Goal: Task Accomplishment & Management: Manage account settings

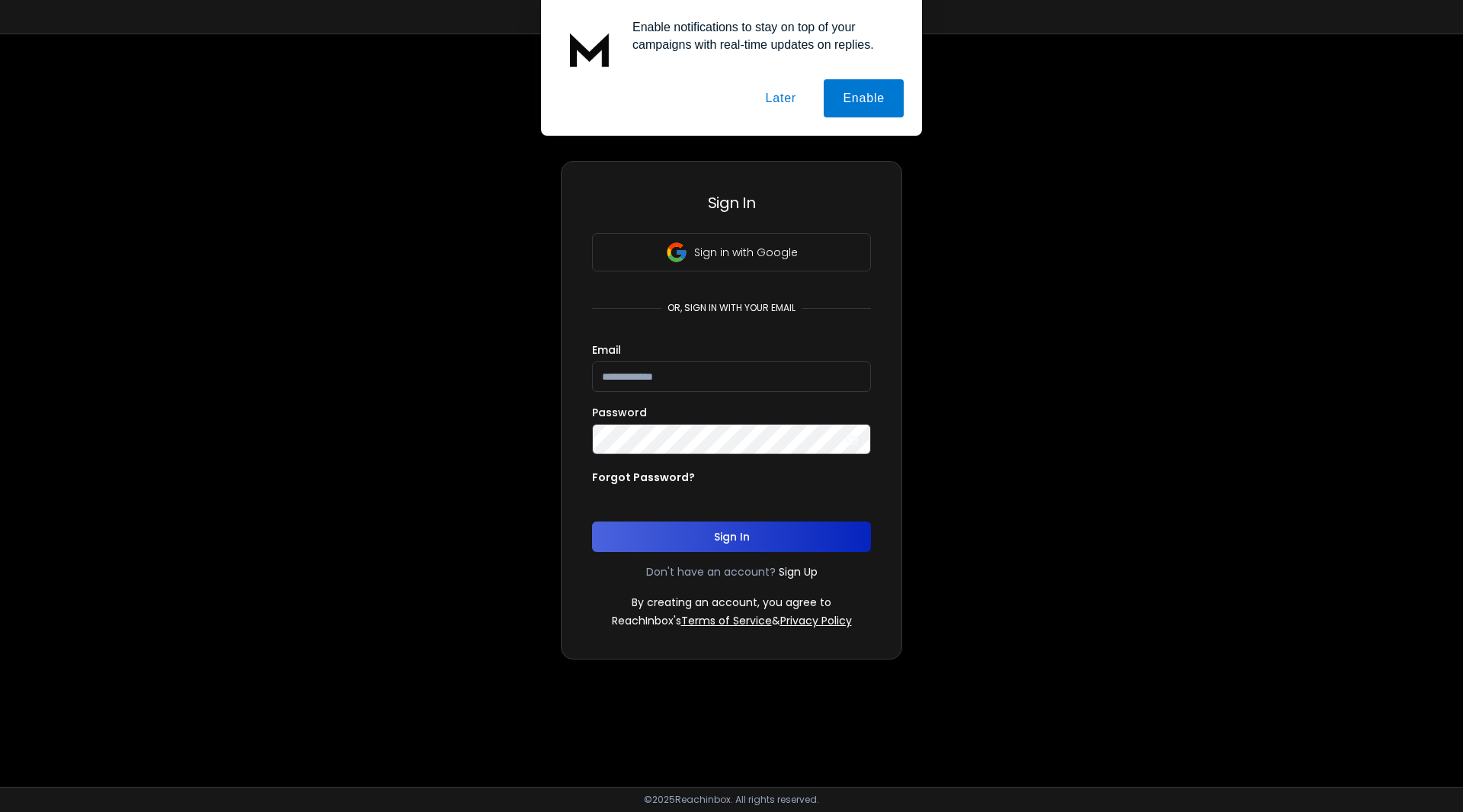
click at [631, 379] on input "email" at bounding box center [731, 376] width 279 height 30
paste input "**********"
type input "**********"
click at [777, 105] on button "Later" at bounding box center [780, 98] width 68 height 38
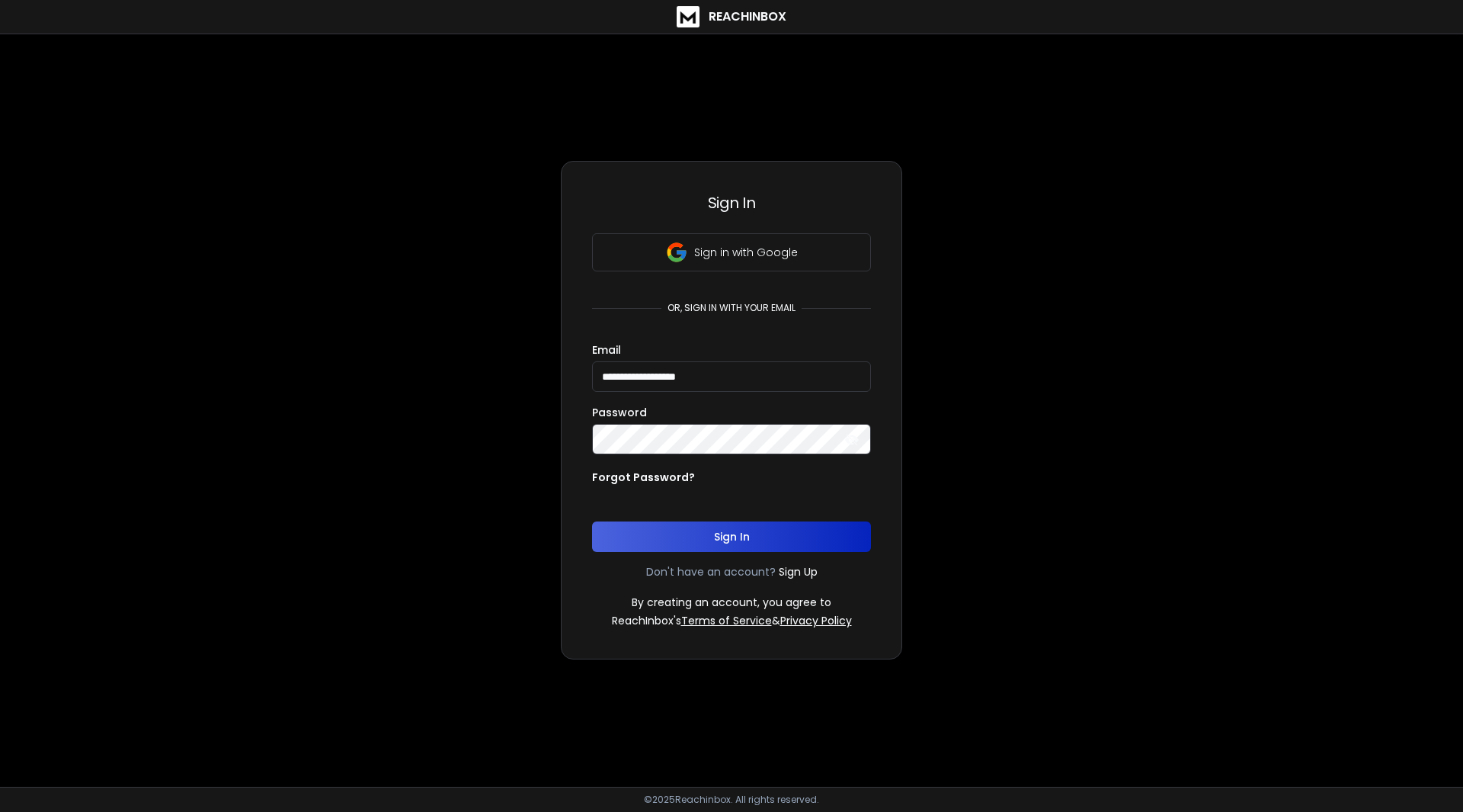
click at [688, 532] on button "Sign In" at bounding box center [731, 535] width 279 height 30
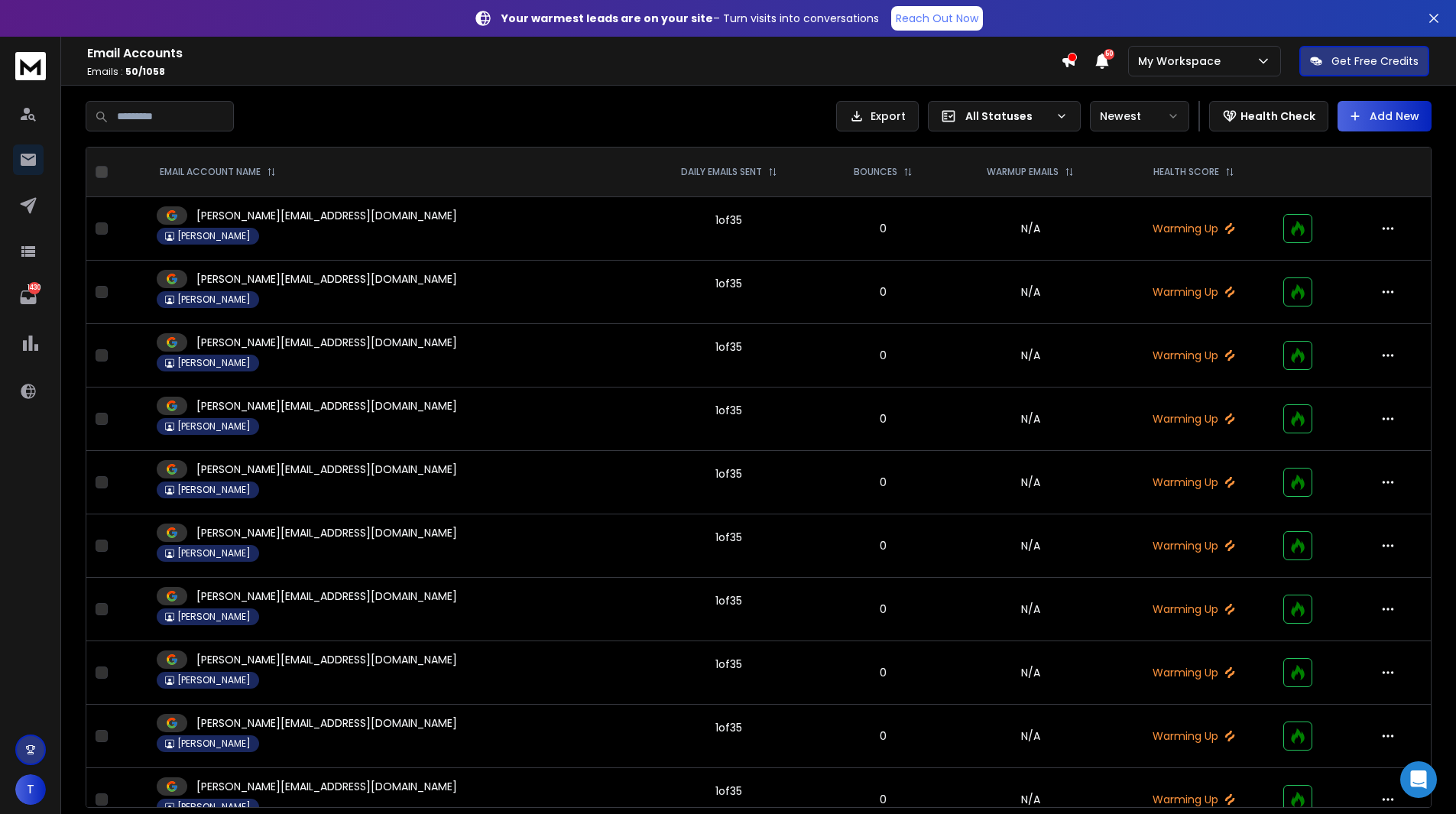
click at [1377, 101] on button "Add New" at bounding box center [1384, 116] width 94 height 30
click at [1364, 115] on button "Add New" at bounding box center [1384, 116] width 94 height 30
click at [1373, 117] on button "Add New" at bounding box center [1384, 116] width 94 height 30
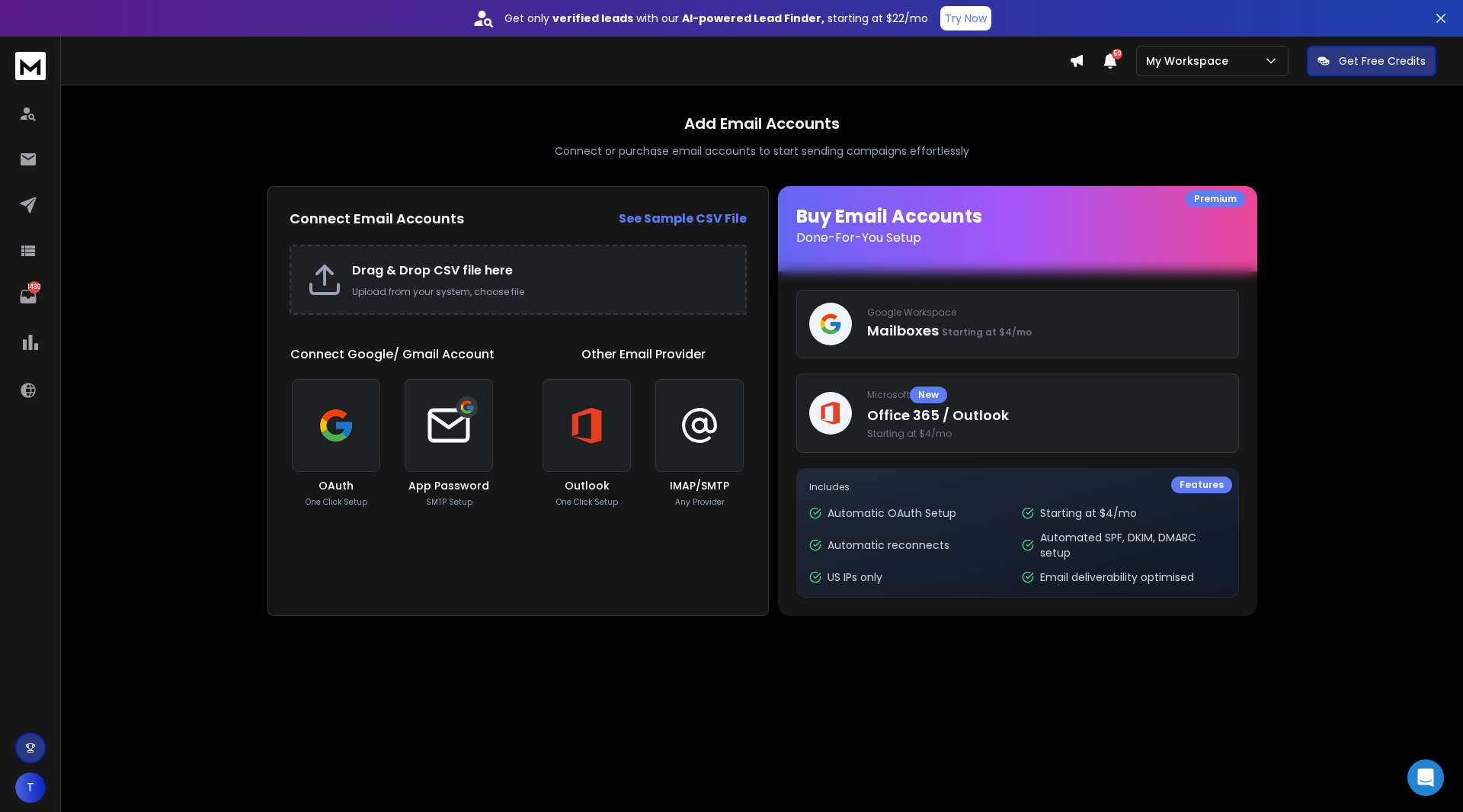
click at [325, 436] on icon at bounding box center [335, 425] width 38 height 46
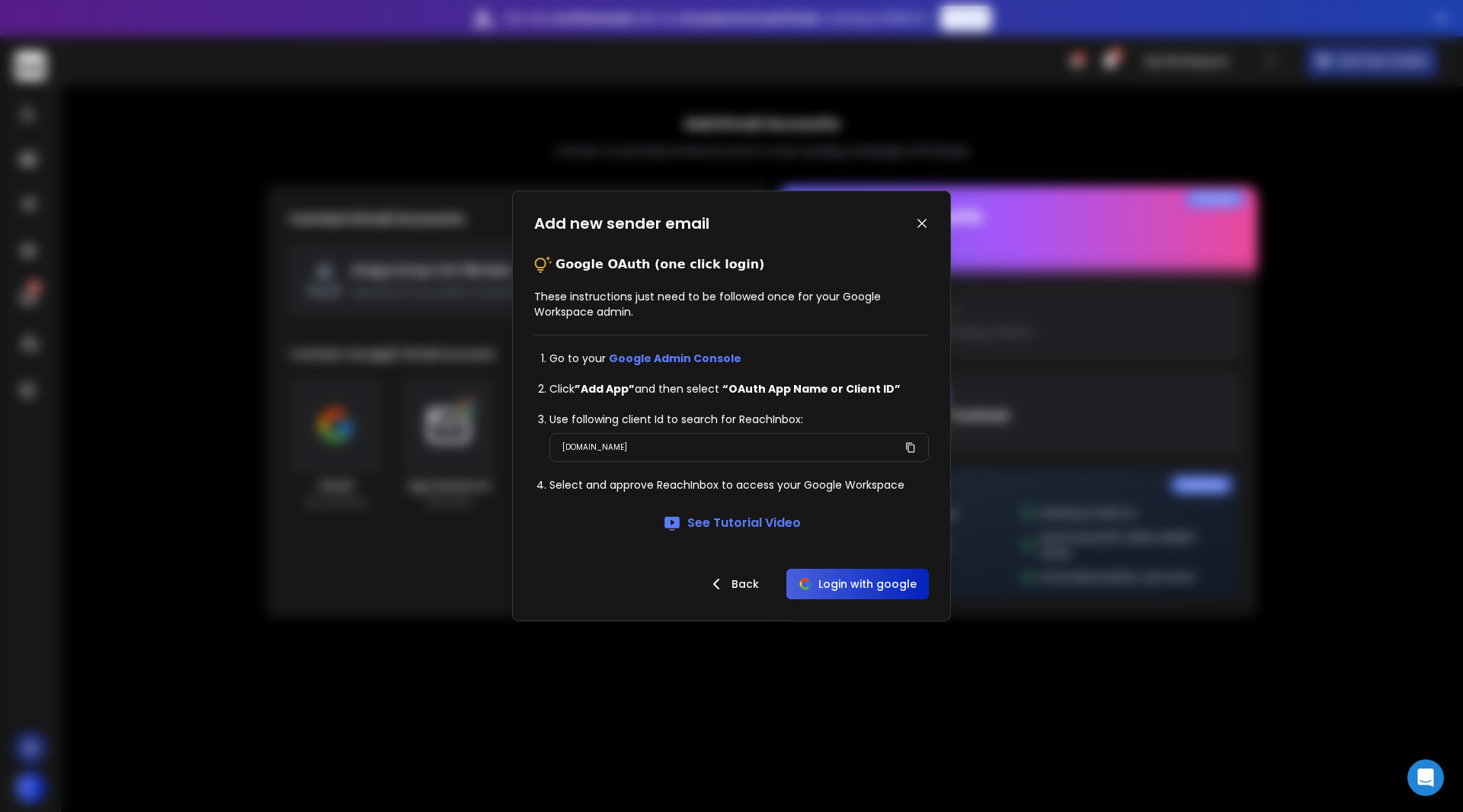
click at [817, 586] on button "Login with google" at bounding box center [858, 583] width 143 height 30
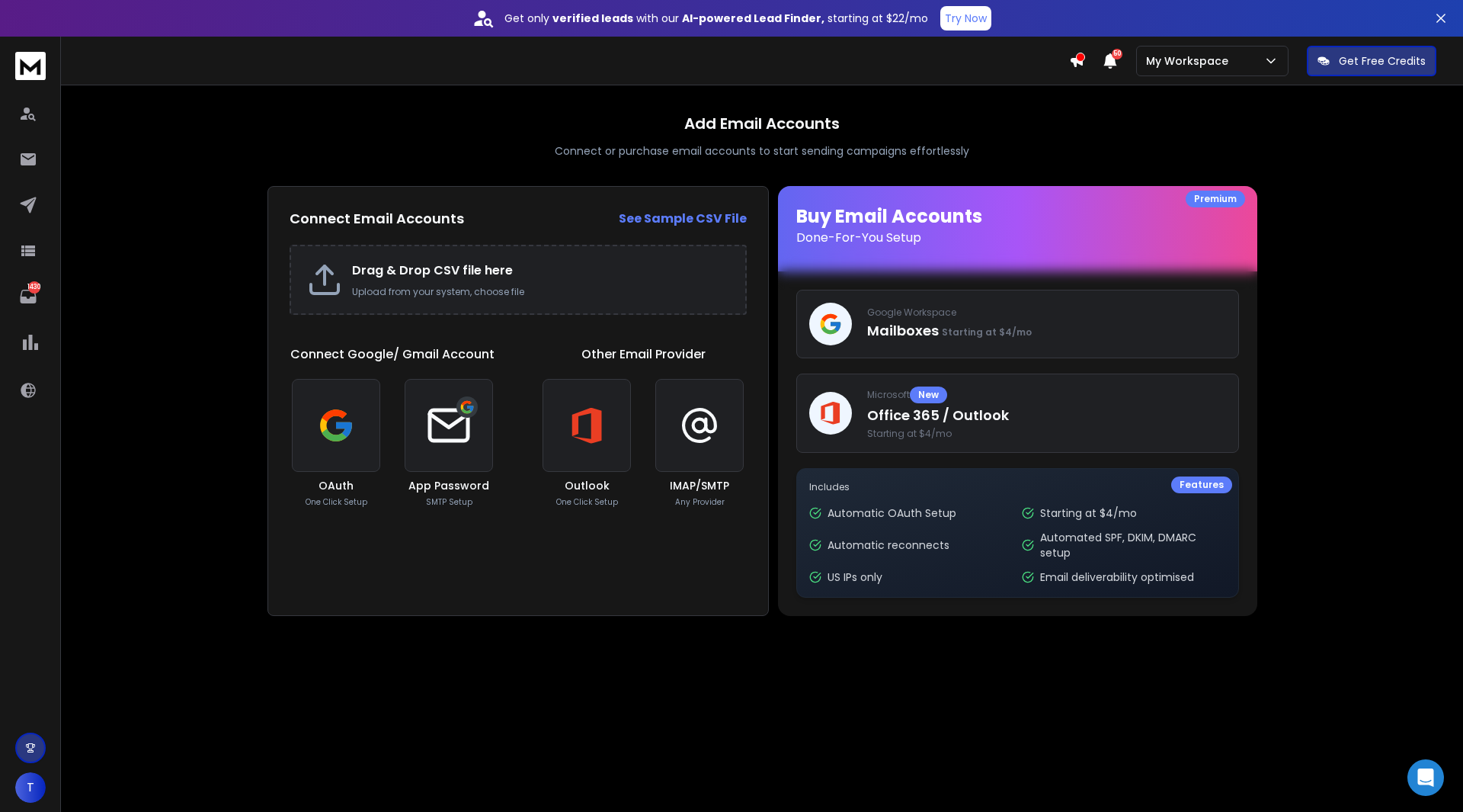
click at [344, 439] on icon at bounding box center [335, 434] width 25 height 13
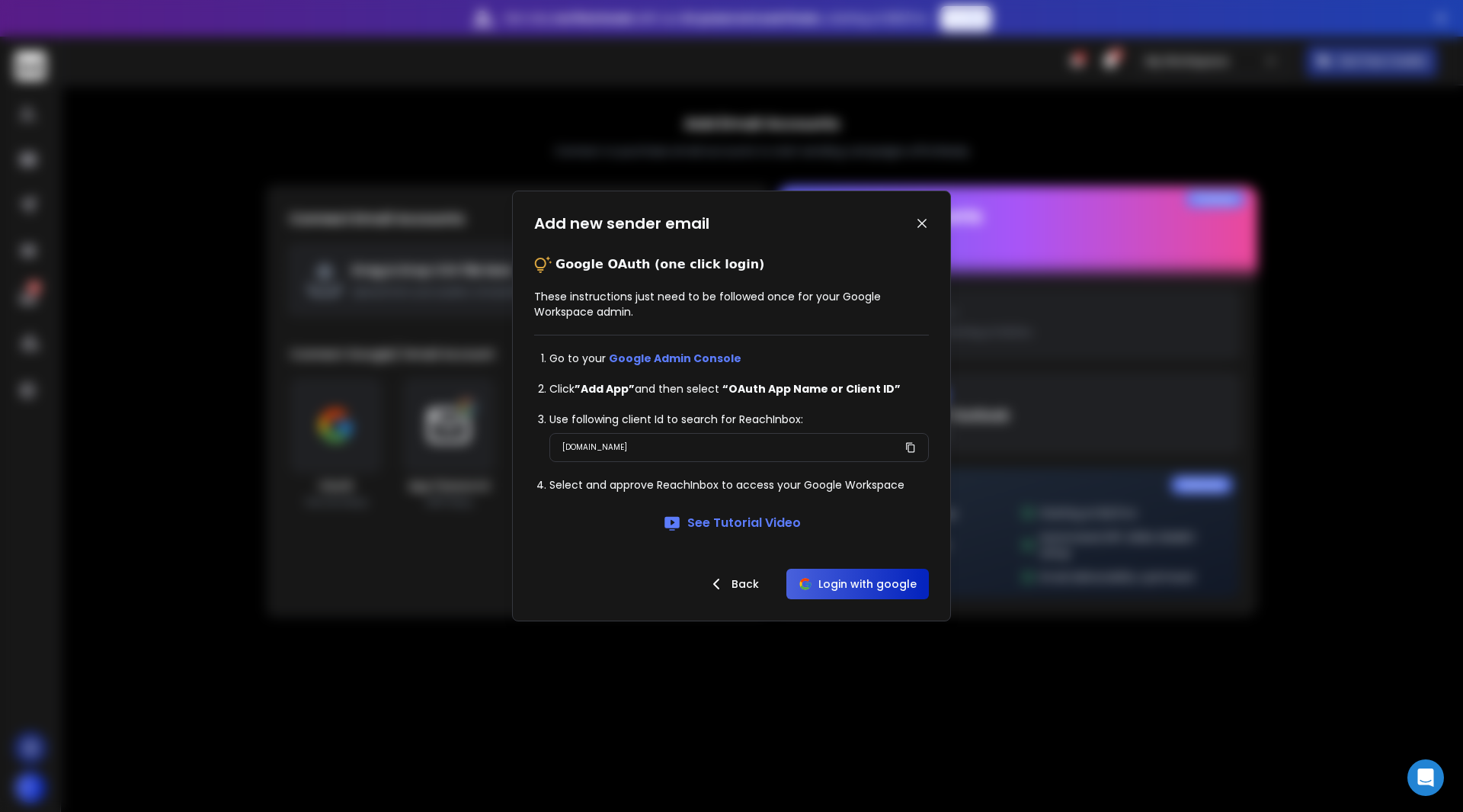
click at [859, 583] on button "Login with google" at bounding box center [858, 583] width 143 height 30
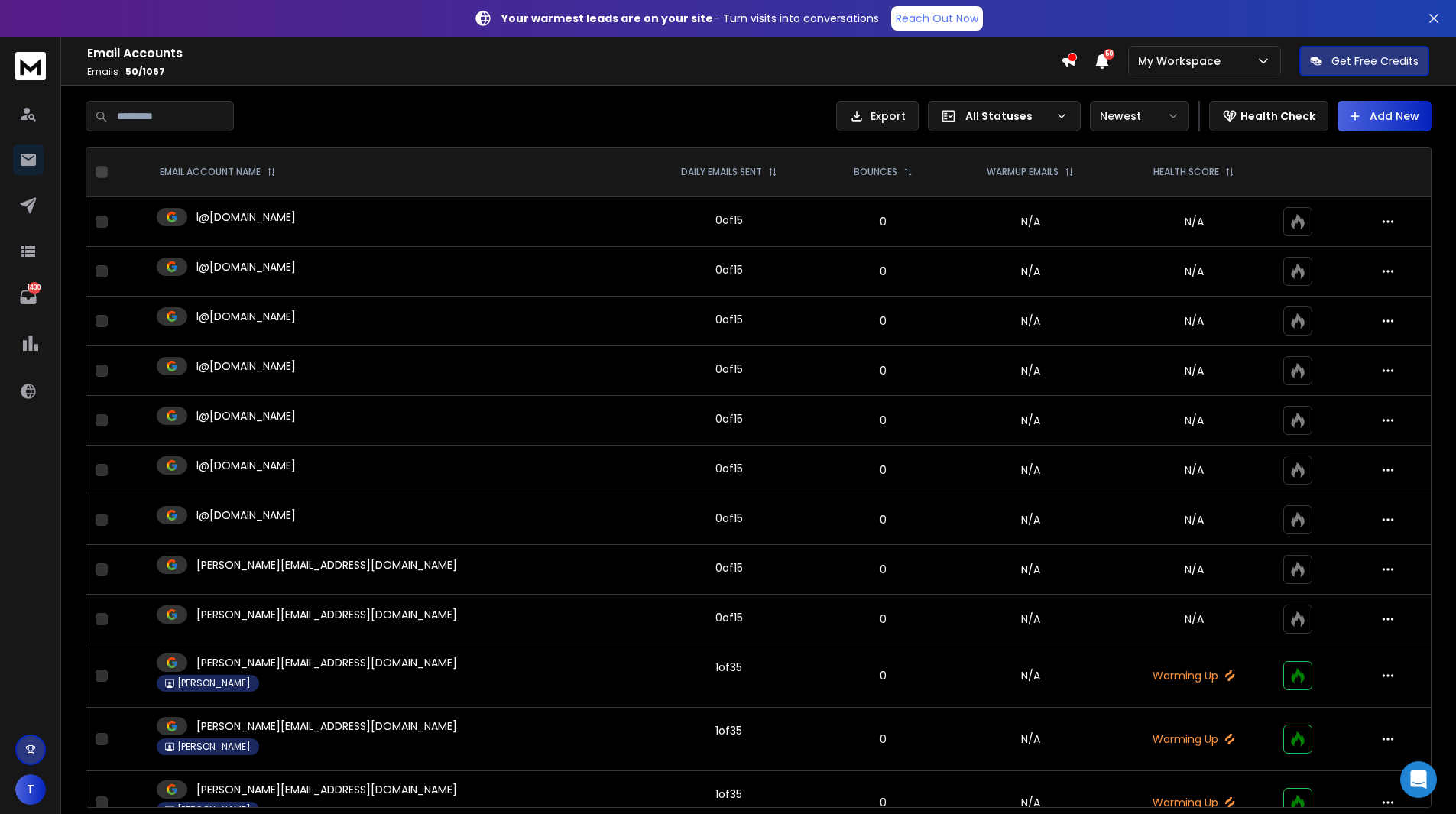
click at [1379, 121] on button "Add New" at bounding box center [1384, 116] width 94 height 30
click at [1364, 123] on button "Add New" at bounding box center [1384, 116] width 94 height 30
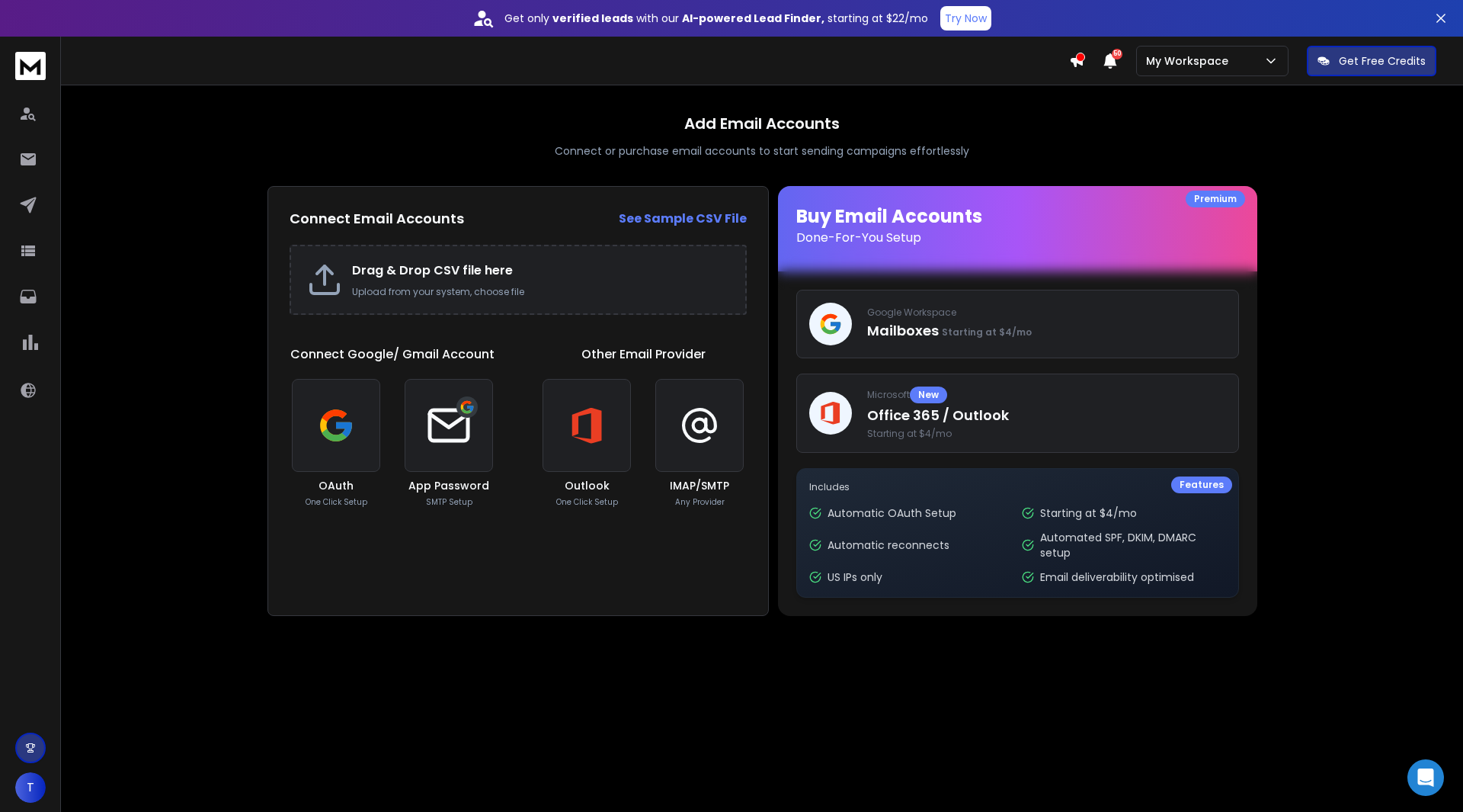
click at [348, 441] on icon at bounding box center [335, 425] width 38 height 46
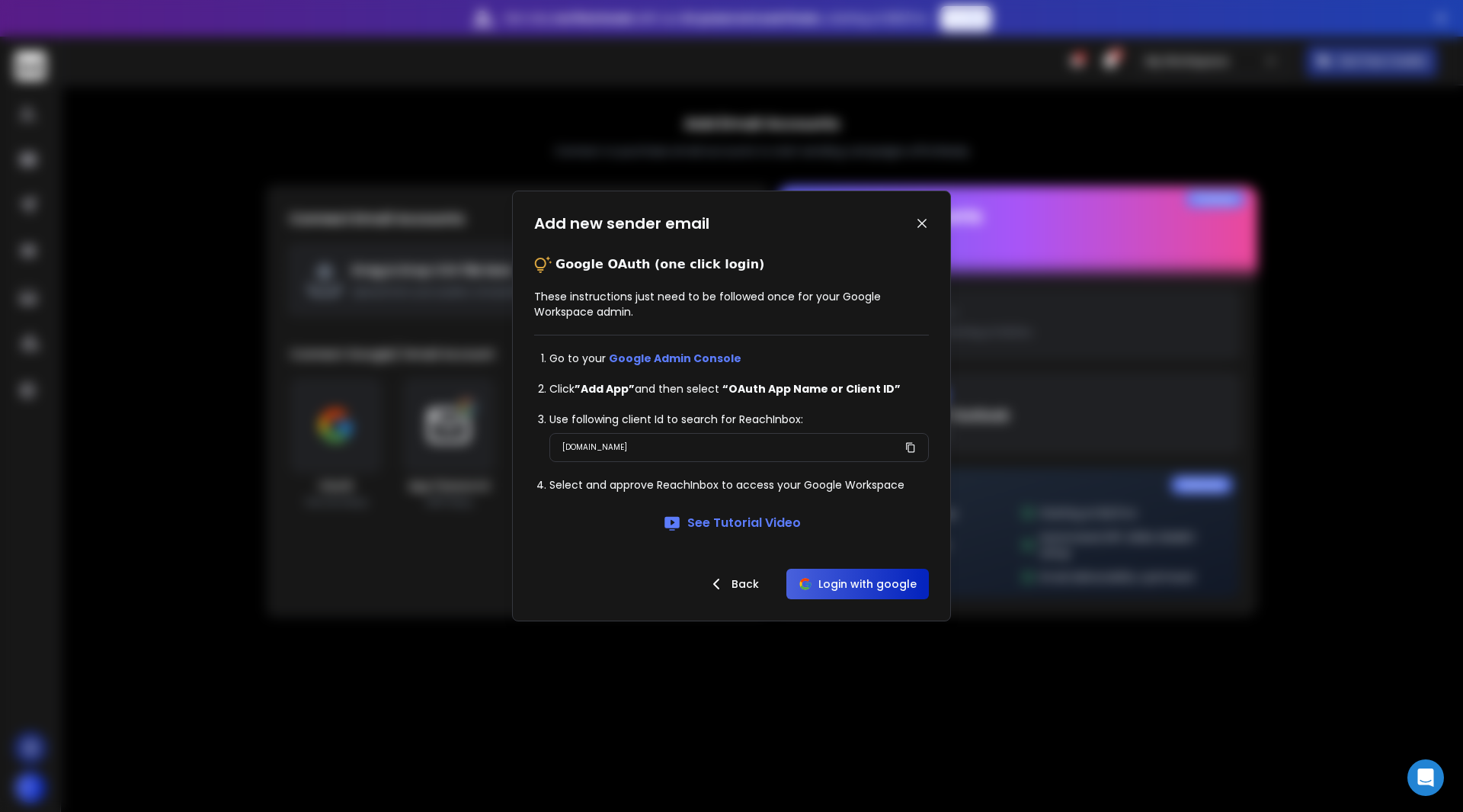
click at [888, 586] on button "Login with google" at bounding box center [858, 583] width 143 height 30
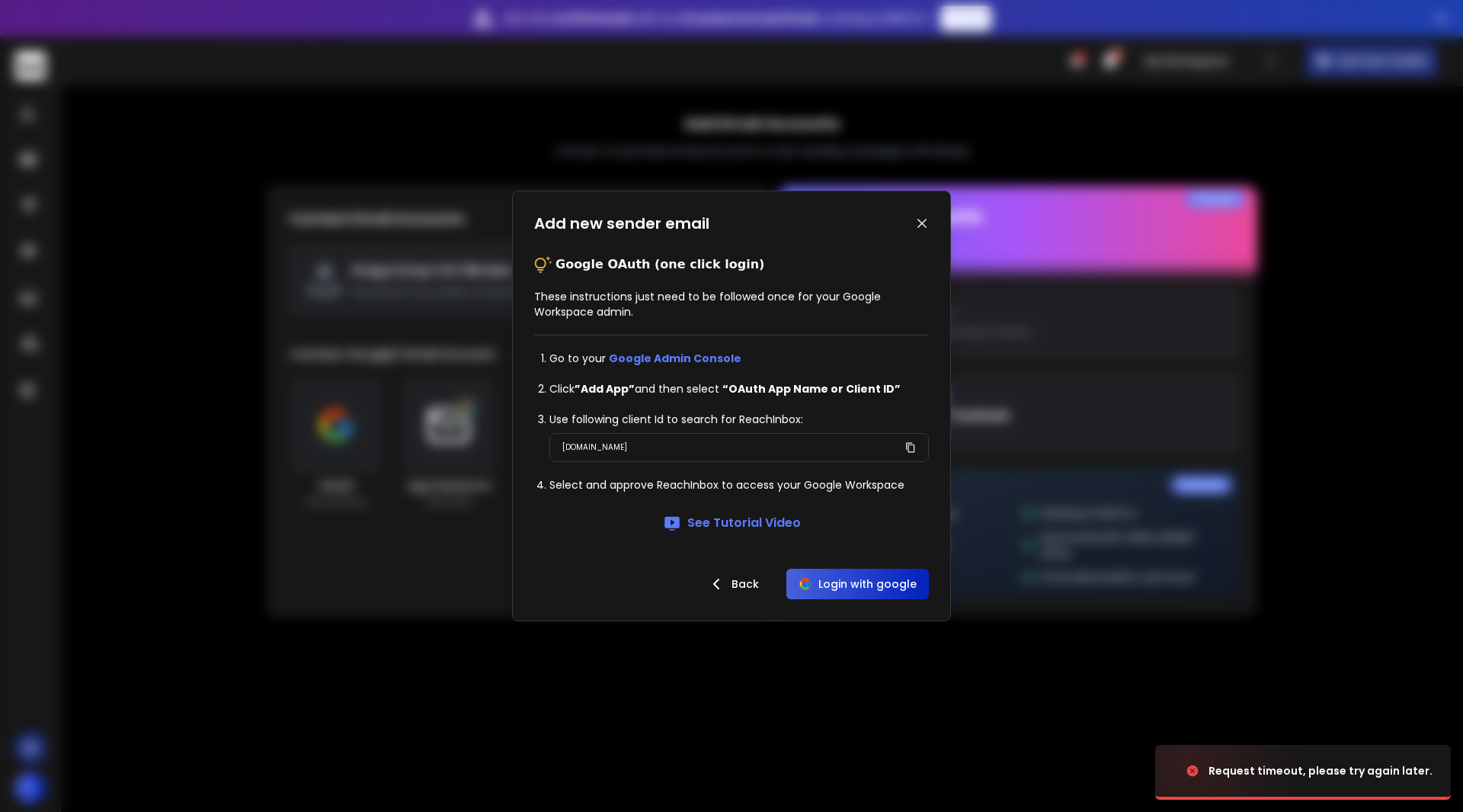
click at [859, 590] on button "Login with google" at bounding box center [858, 583] width 143 height 30
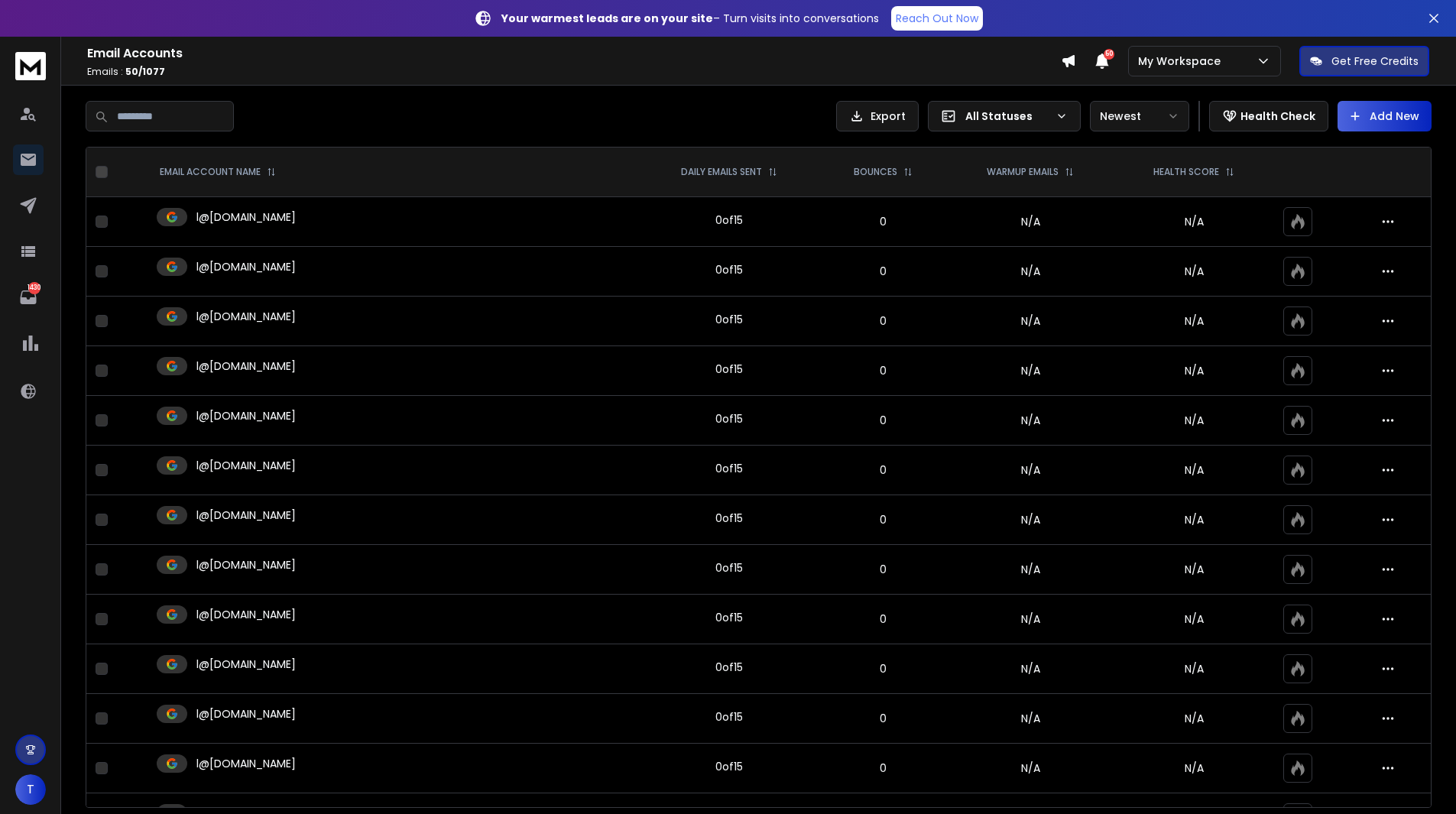
click at [1373, 115] on button "Add New" at bounding box center [1384, 116] width 94 height 30
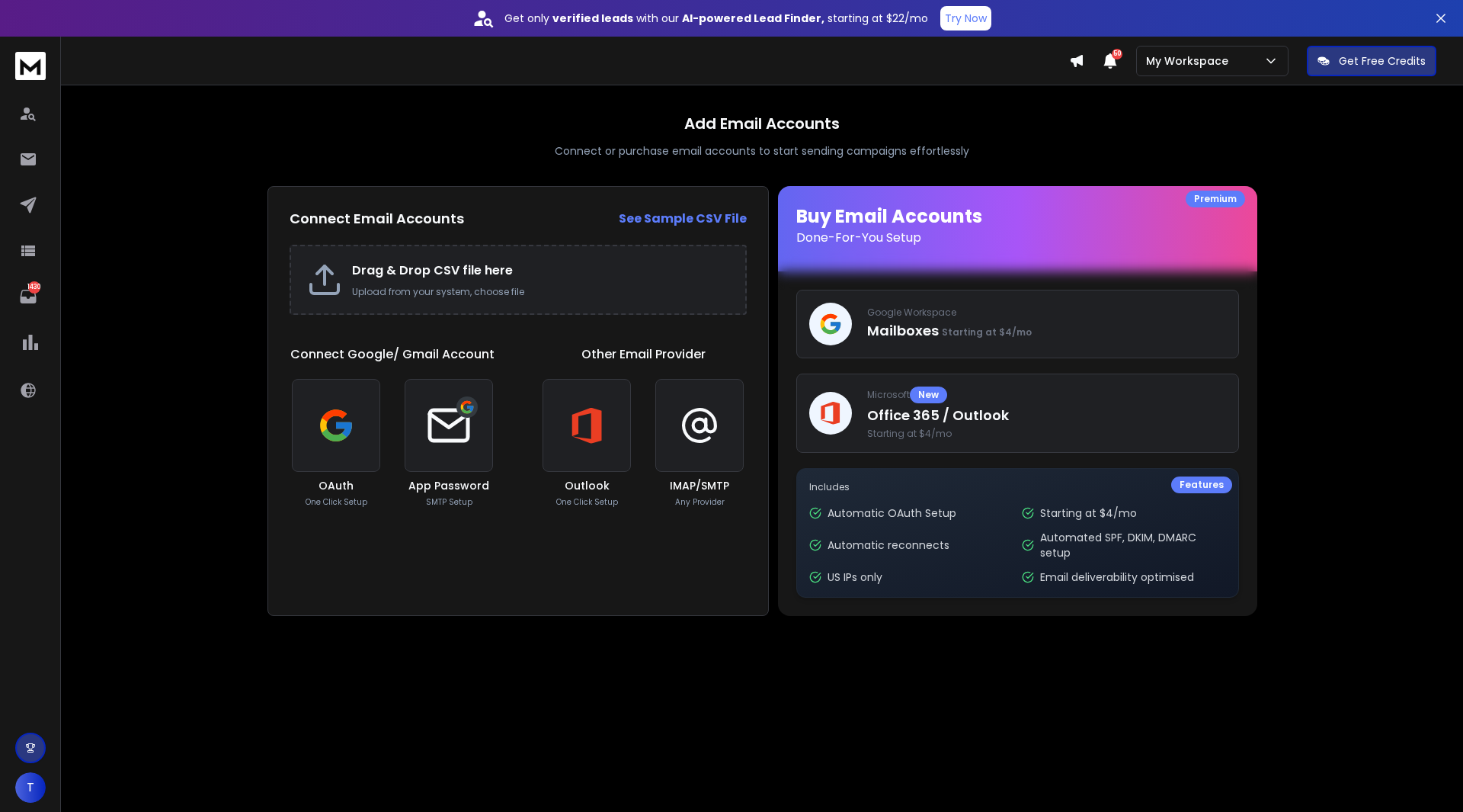
click at [352, 447] on icon at bounding box center [335, 425] width 38 height 46
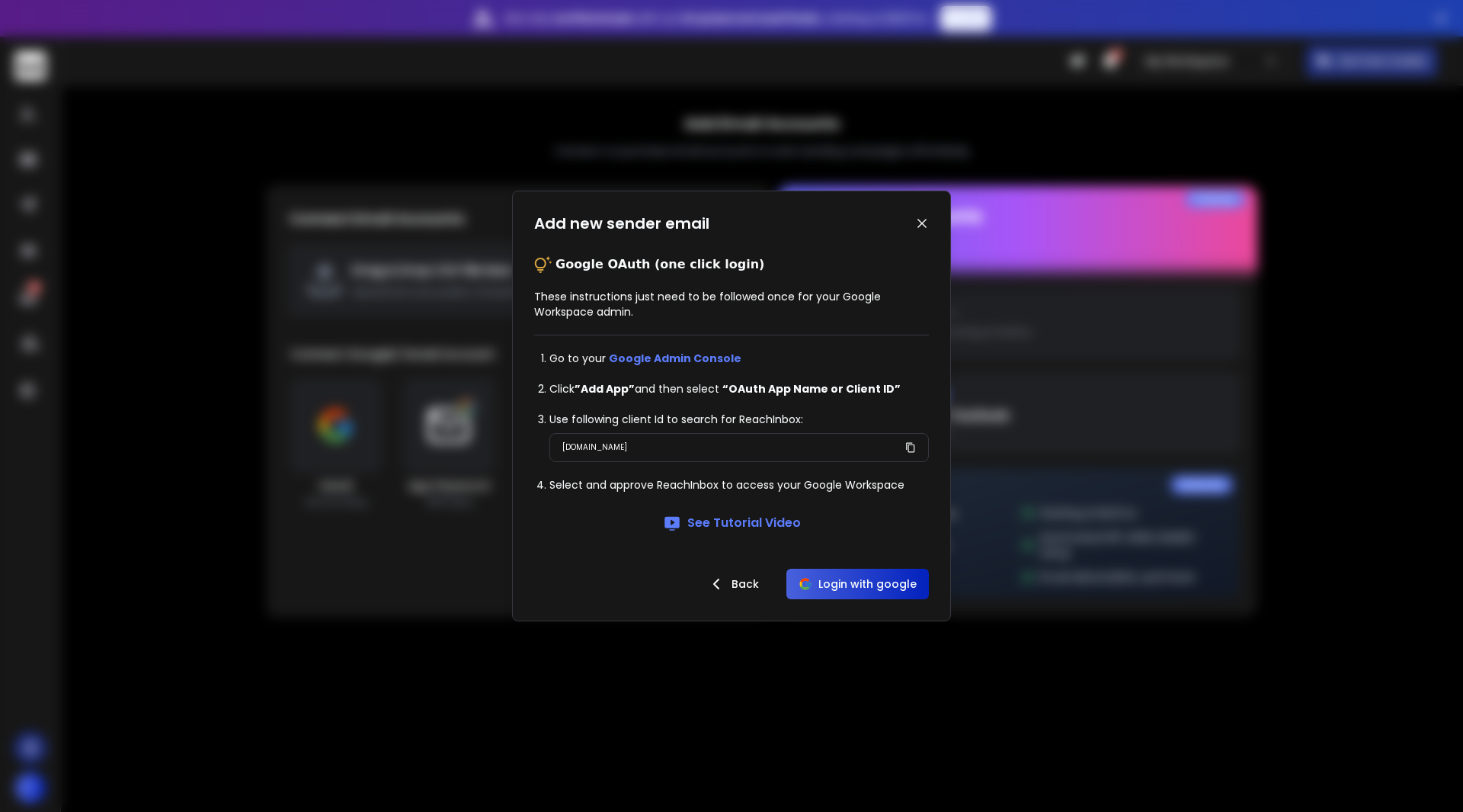
click at [829, 585] on button "Login with google" at bounding box center [858, 583] width 143 height 30
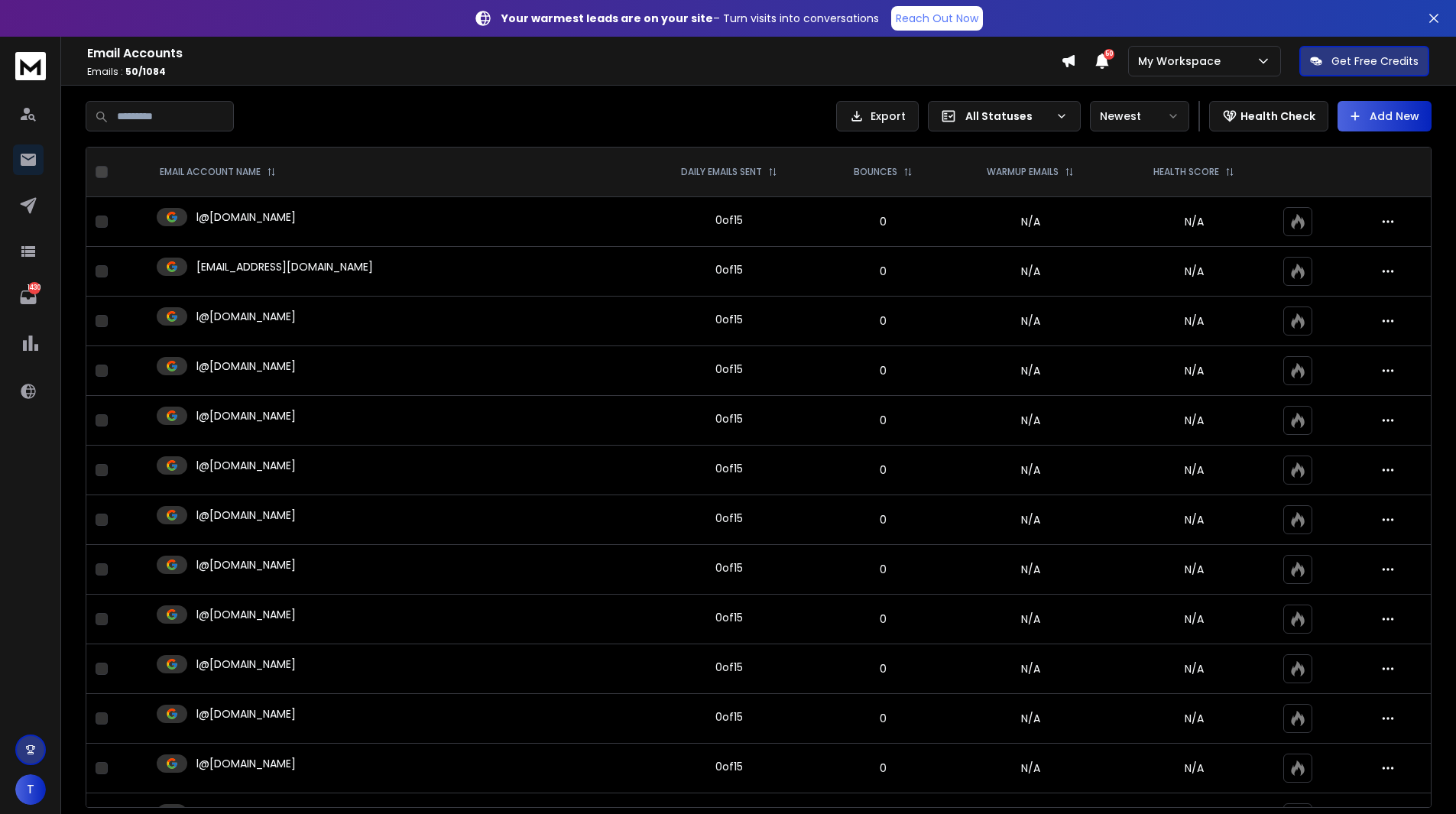
click at [1362, 123] on button "Add New" at bounding box center [1384, 116] width 94 height 30
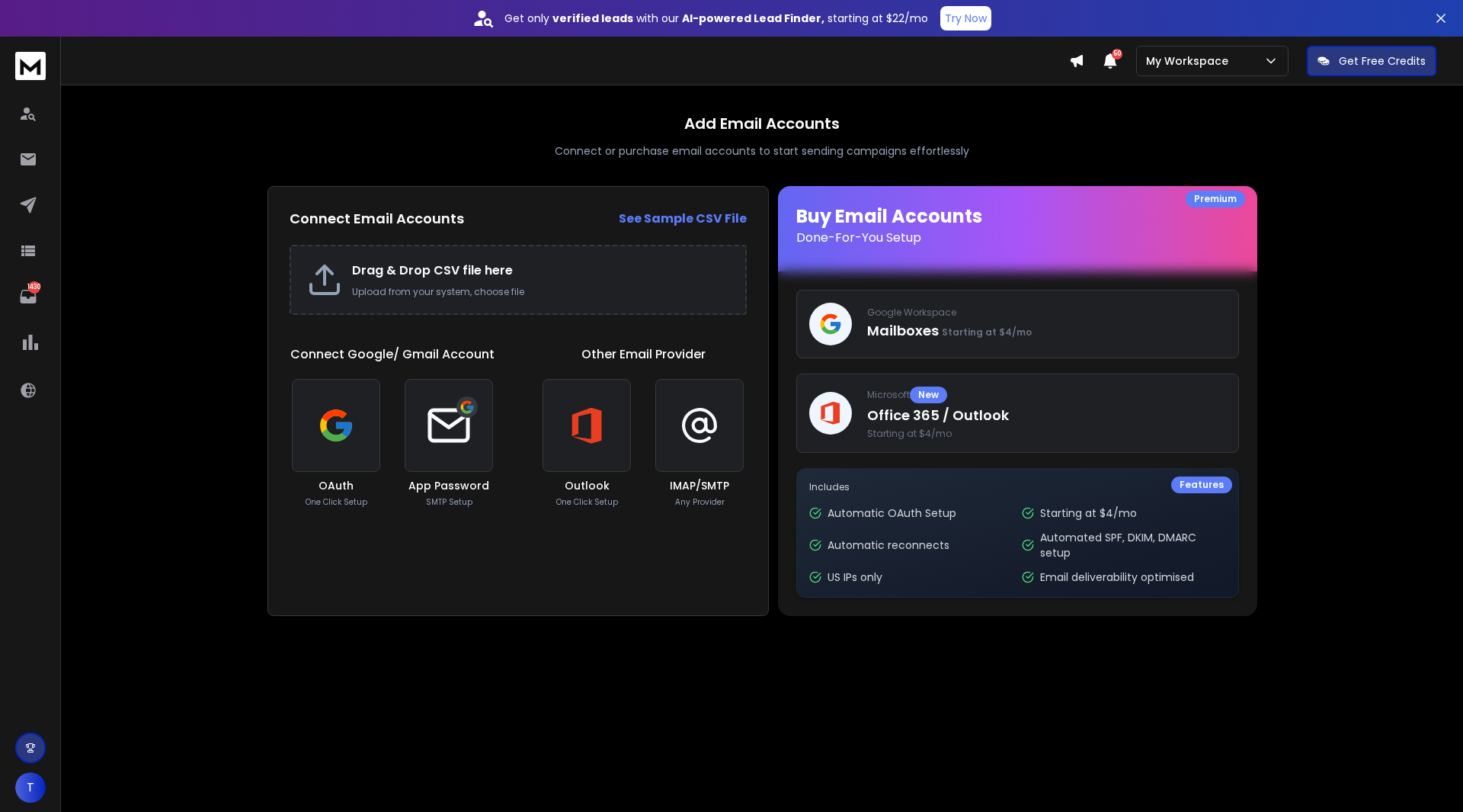
click at [355, 430] on icon at bounding box center [335, 425] width 38 height 46
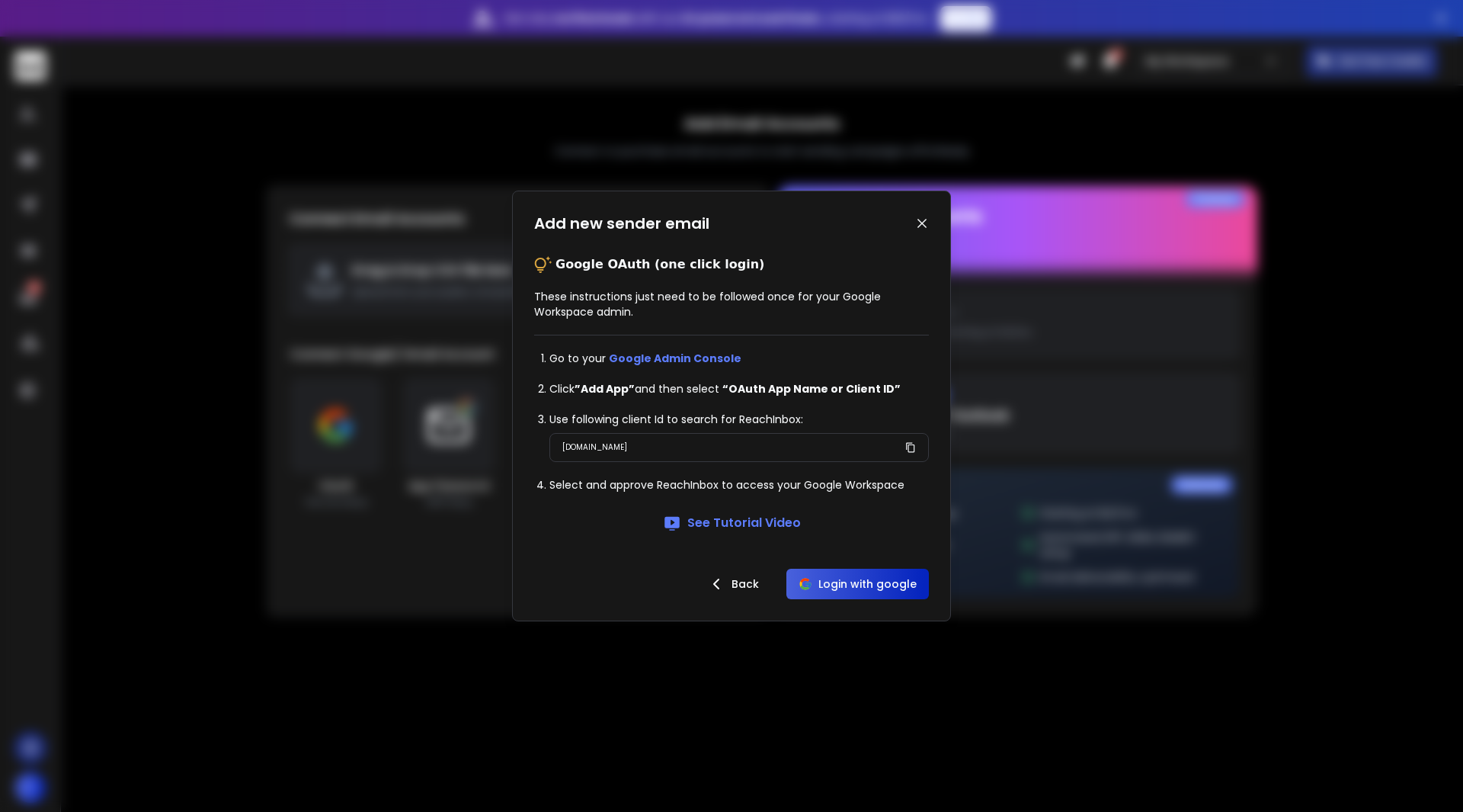
click at [872, 586] on button "Login with google" at bounding box center [858, 583] width 143 height 30
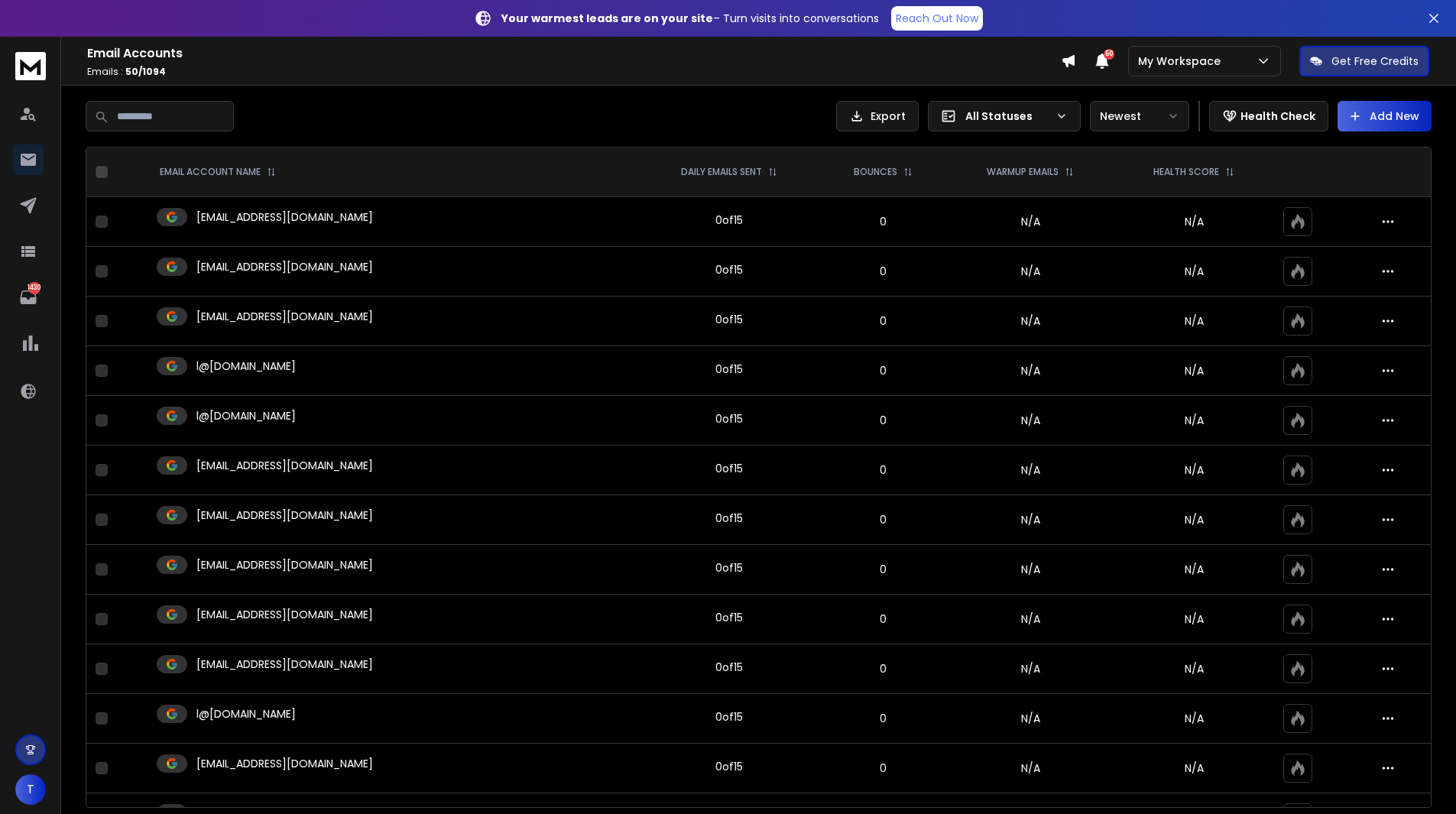
click at [1386, 120] on button "Add New" at bounding box center [1384, 116] width 94 height 30
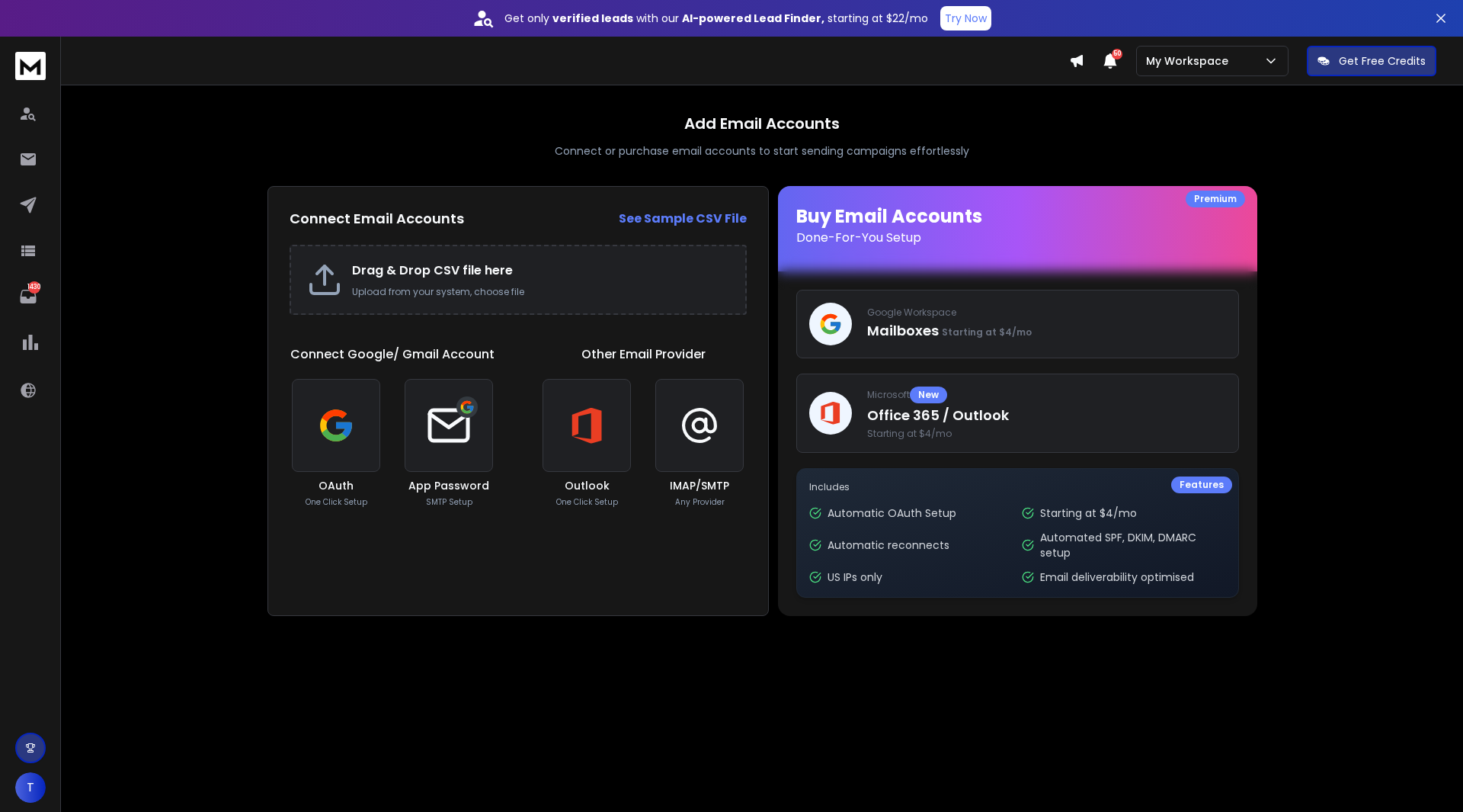
click at [347, 427] on icon at bounding box center [344, 430] width 16 height 16
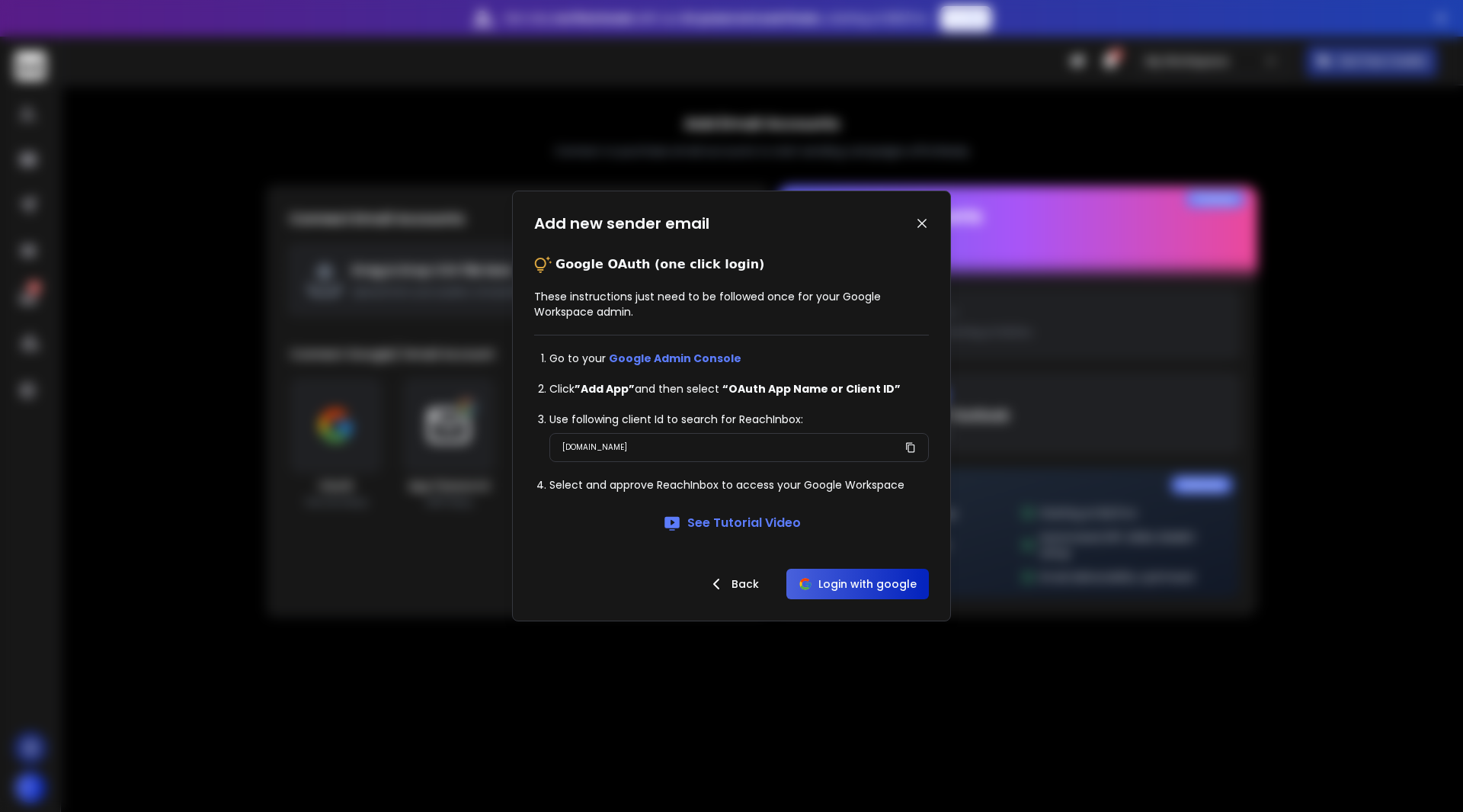
click at [907, 586] on button "Login with google" at bounding box center [858, 583] width 143 height 30
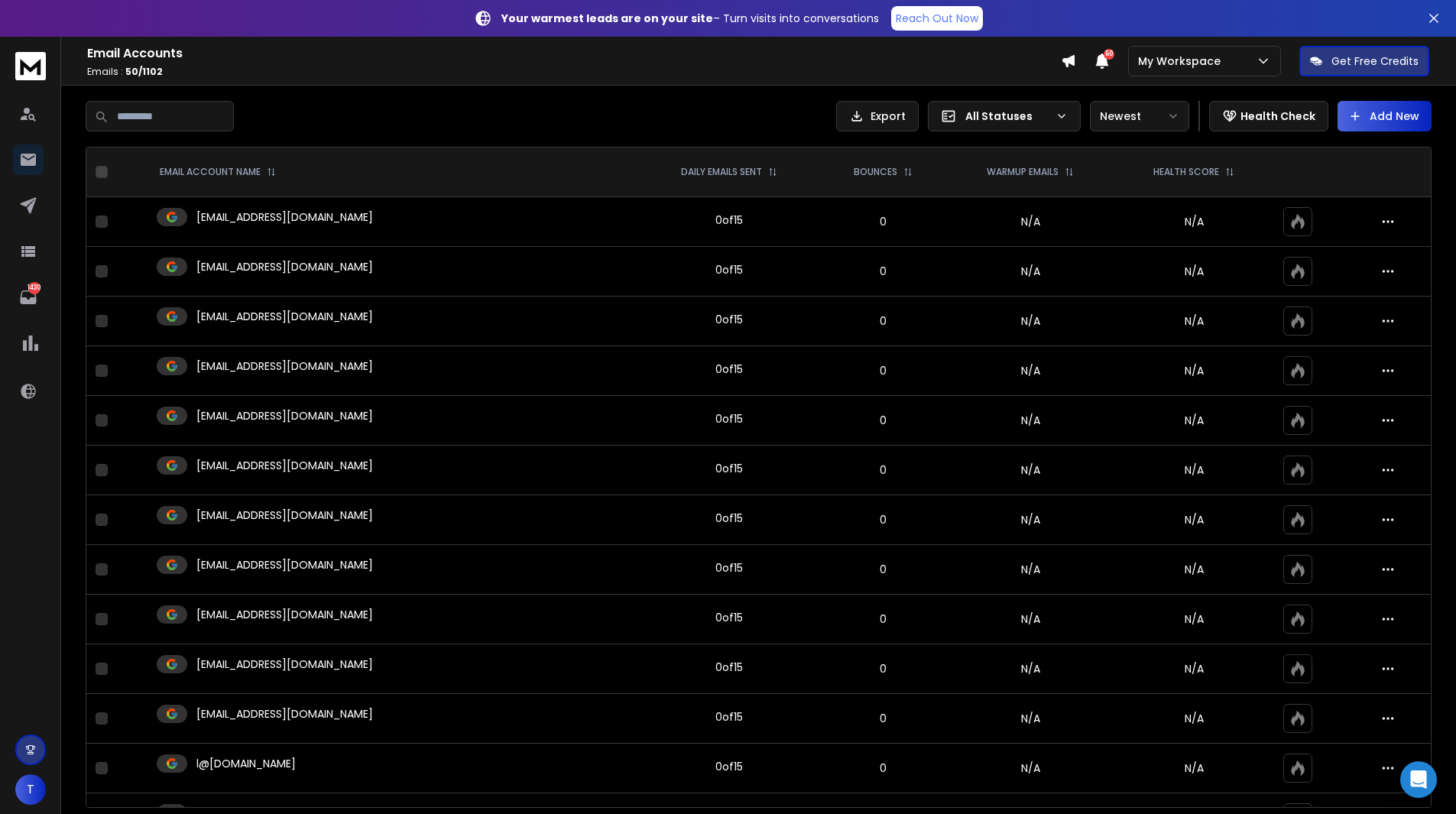
drag, startPoint x: 1368, startPoint y: 117, endPoint x: 1112, endPoint y: 264, distance: 295.2
click at [1367, 117] on button "Add New" at bounding box center [1384, 116] width 94 height 30
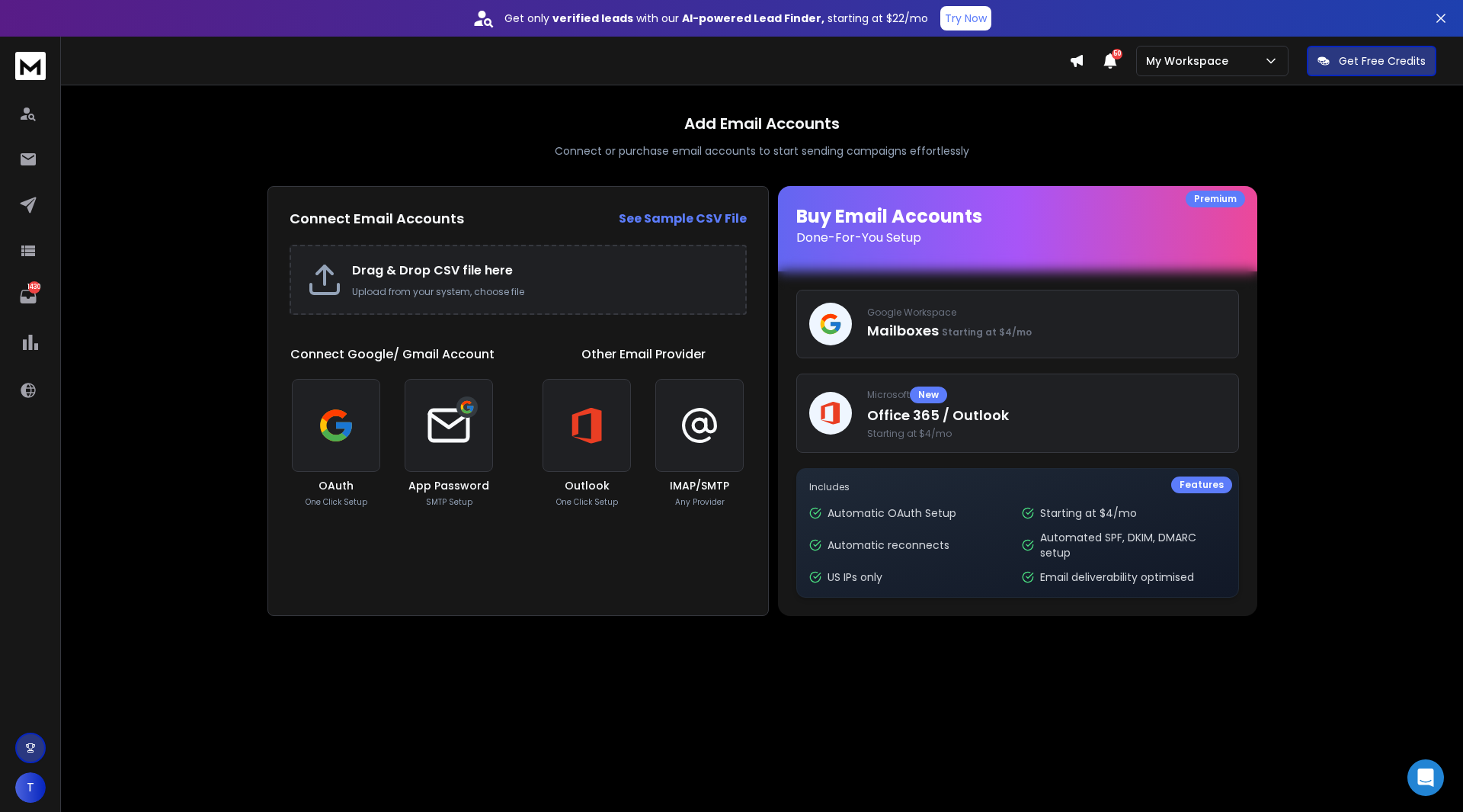
click at [315, 414] on div at bounding box center [336, 425] width 88 height 93
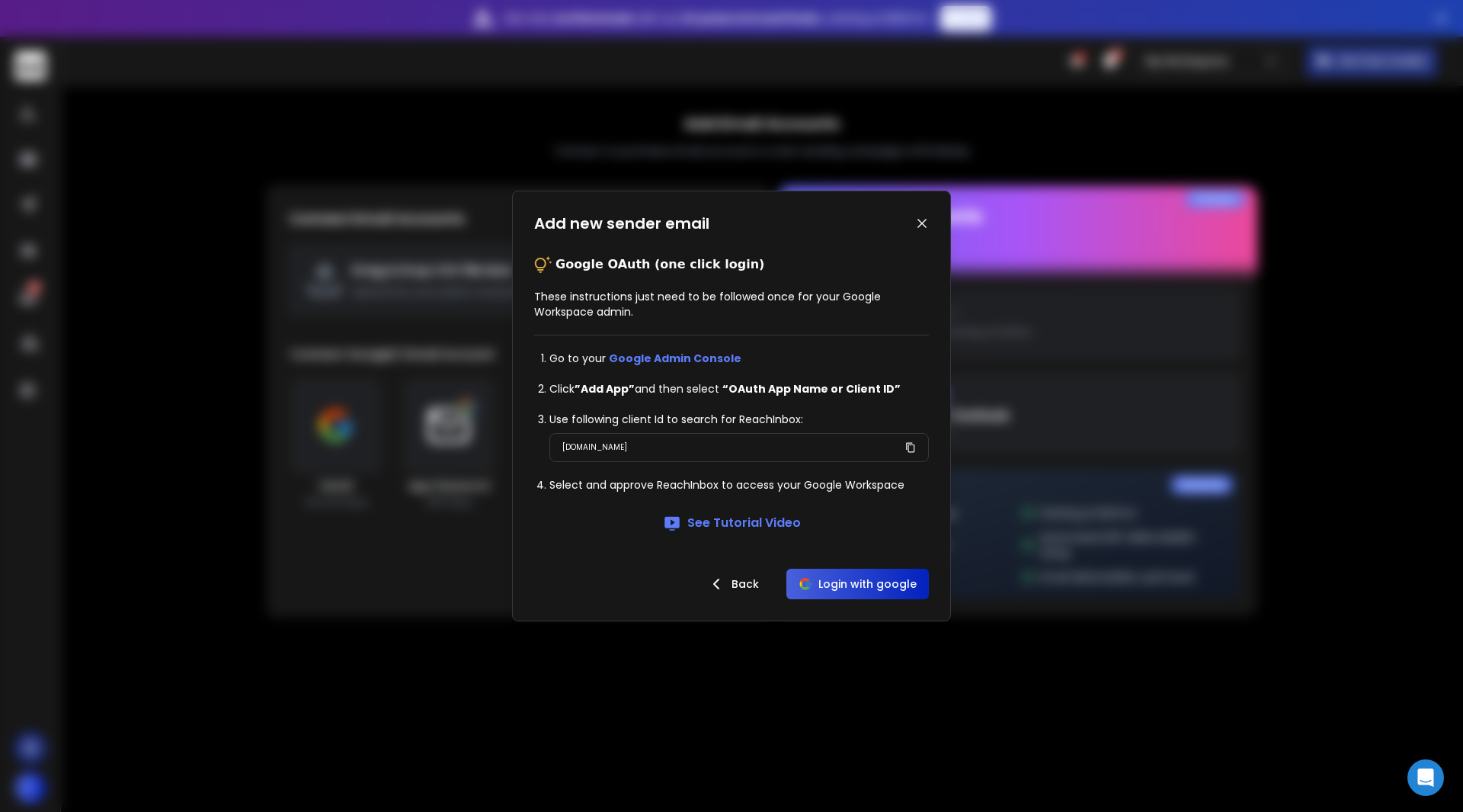
click at [833, 586] on button "Login with google" at bounding box center [858, 583] width 143 height 30
